Goal: Check status

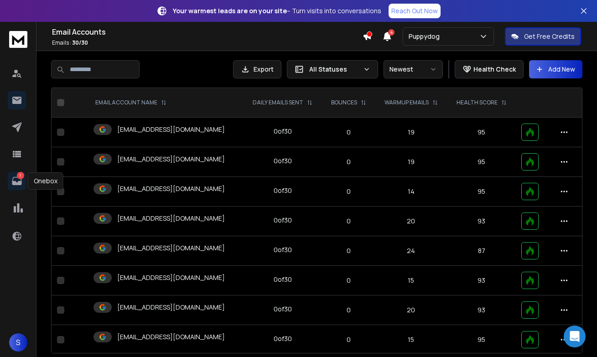
click at [15, 182] on icon at bounding box center [17, 181] width 10 height 8
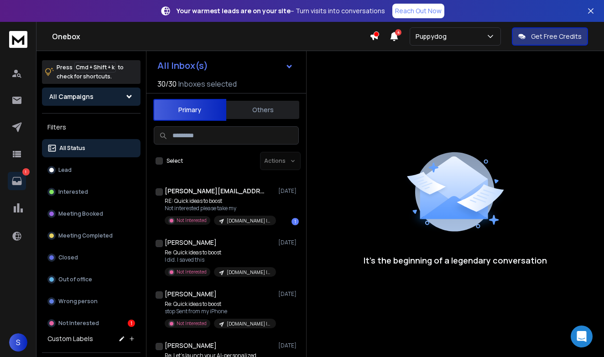
click at [83, 98] on h1 "All Campaigns" at bounding box center [71, 96] width 44 height 9
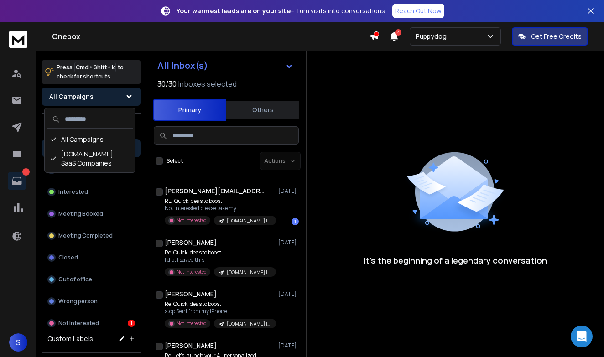
click at [83, 98] on h1 "All Campaigns" at bounding box center [71, 96] width 44 height 9
click at [23, 99] on link at bounding box center [17, 100] width 18 height 18
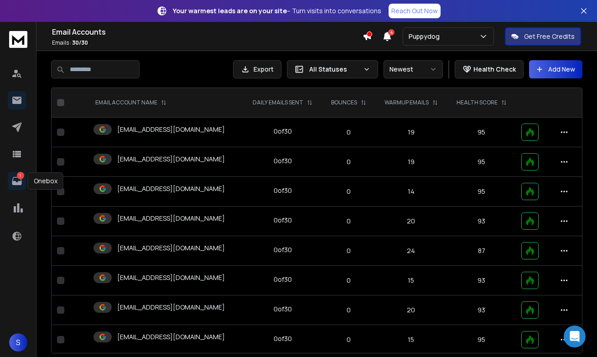
click at [17, 180] on icon at bounding box center [16, 181] width 11 height 11
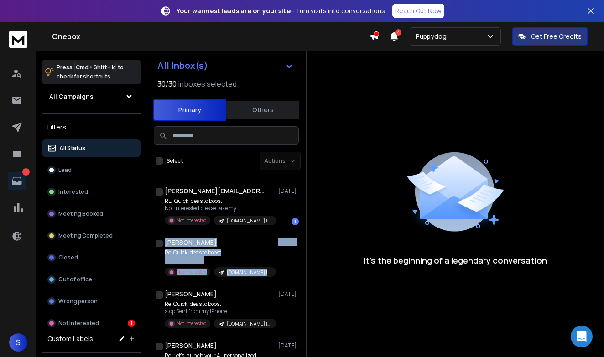
drag, startPoint x: 146, startPoint y: 253, endPoint x: 145, endPoint y: 298, distance: 44.7
click at [145, 298] on div "Press Cmd + Shift + k to check for shortcuts. All Campaigns All Campaigns Filte…" at bounding box center [319, 229] width 567 height 357
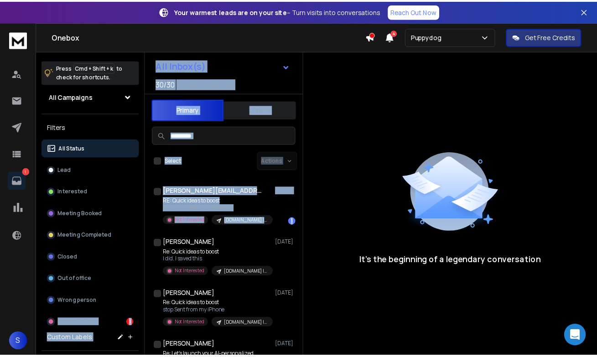
scroll to position [167, 0]
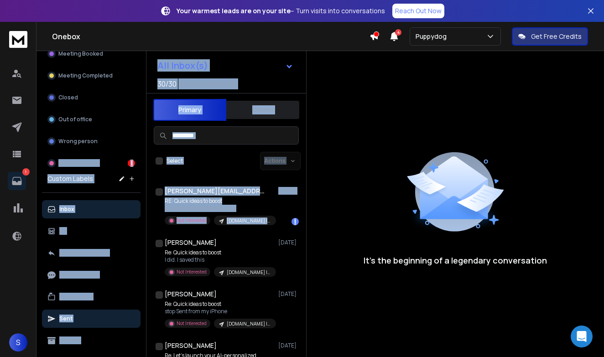
click at [131, 317] on button "Sent" at bounding box center [91, 319] width 98 height 18
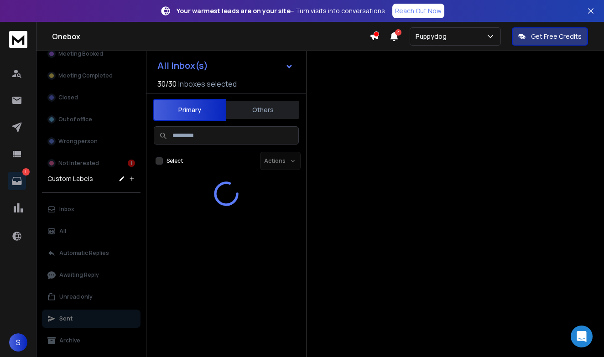
click at [25, 181] on body "Your warmest leads are on your site – Turn visits into conversations Reach Out …" at bounding box center [302, 178] width 604 height 357
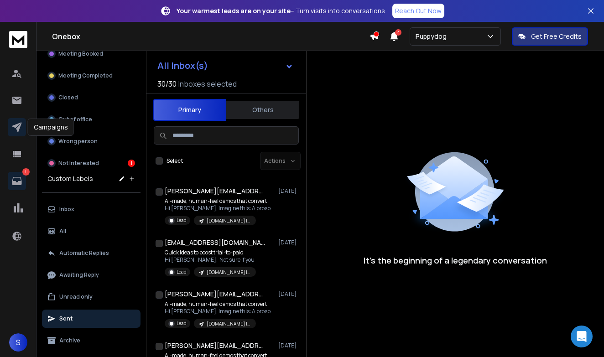
click at [12, 123] on icon at bounding box center [16, 127] width 11 height 11
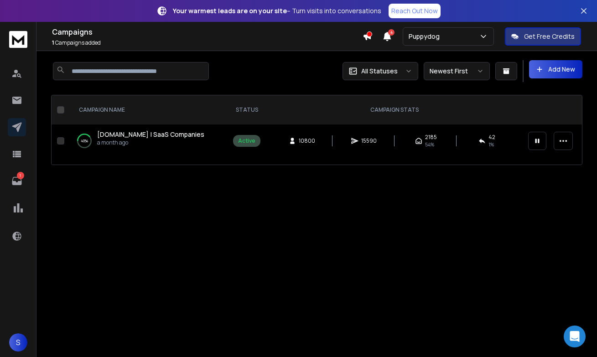
click at [144, 137] on span "[DOMAIN_NAME] | SaaS Companies" at bounding box center [150, 134] width 107 height 9
